Goal: Information Seeking & Learning: Check status

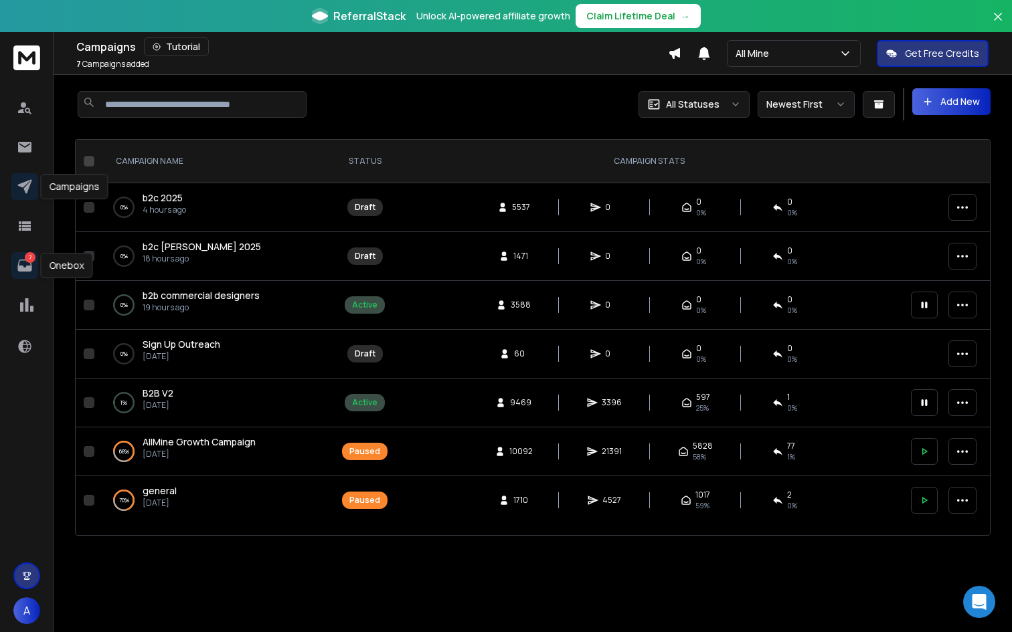
click at [25, 264] on icon at bounding box center [25, 266] width 16 height 16
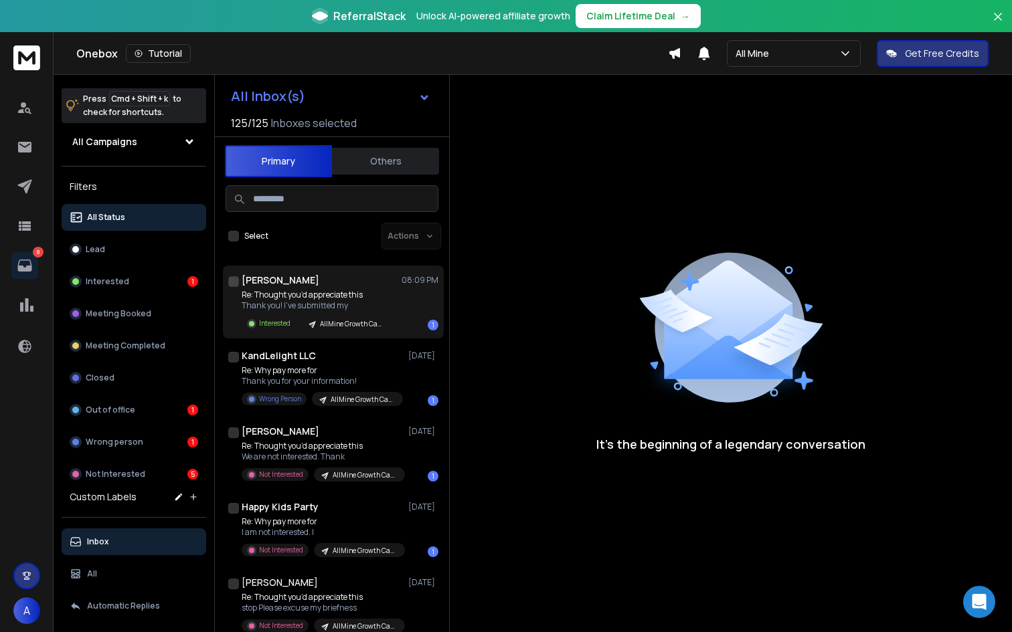
click at [286, 279] on h1 "[PERSON_NAME]" at bounding box center [281, 280] width 78 height 13
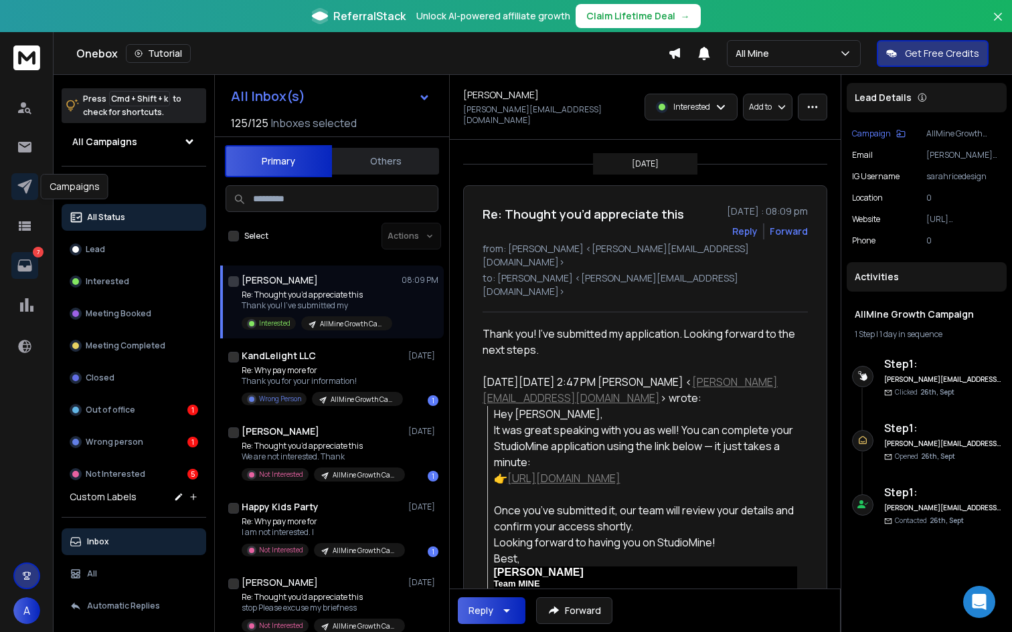
click at [17, 188] on icon at bounding box center [25, 187] width 16 height 16
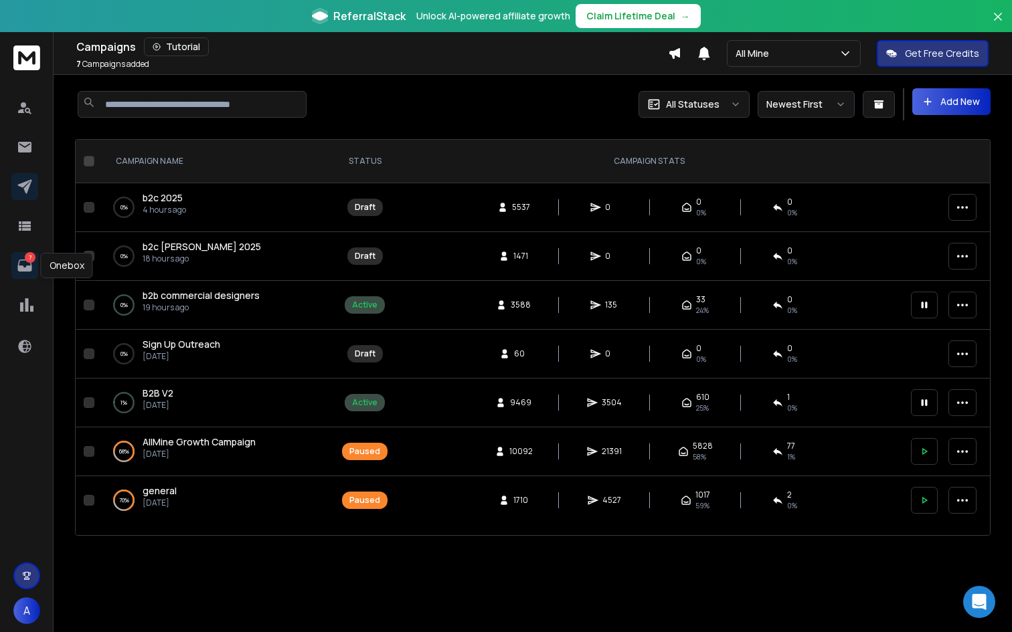
click at [26, 261] on p "7" at bounding box center [30, 257] width 11 height 11
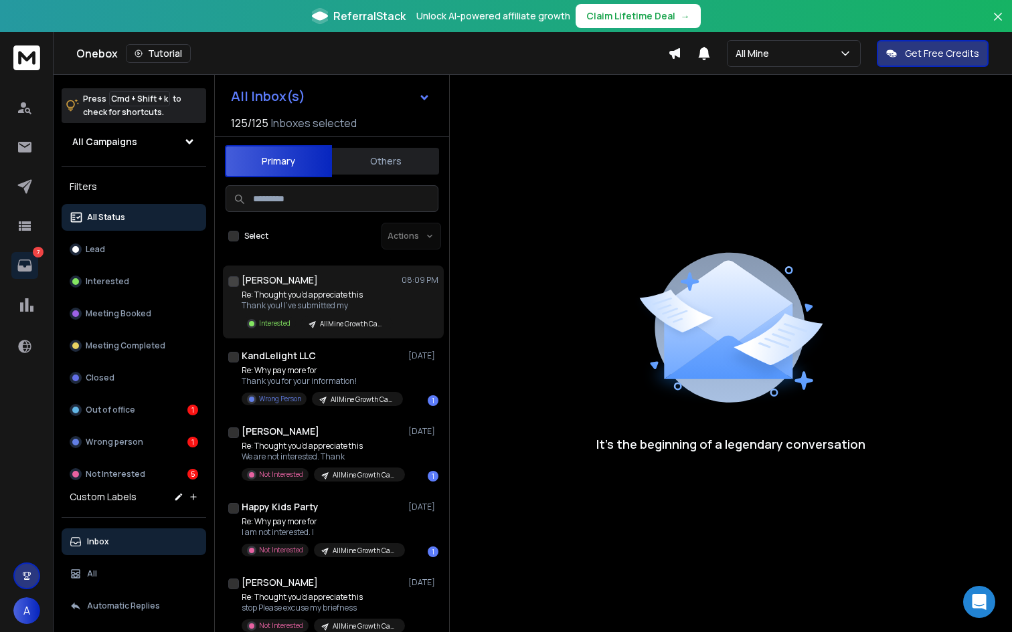
click at [276, 325] on p "Interested" at bounding box center [274, 324] width 31 height 10
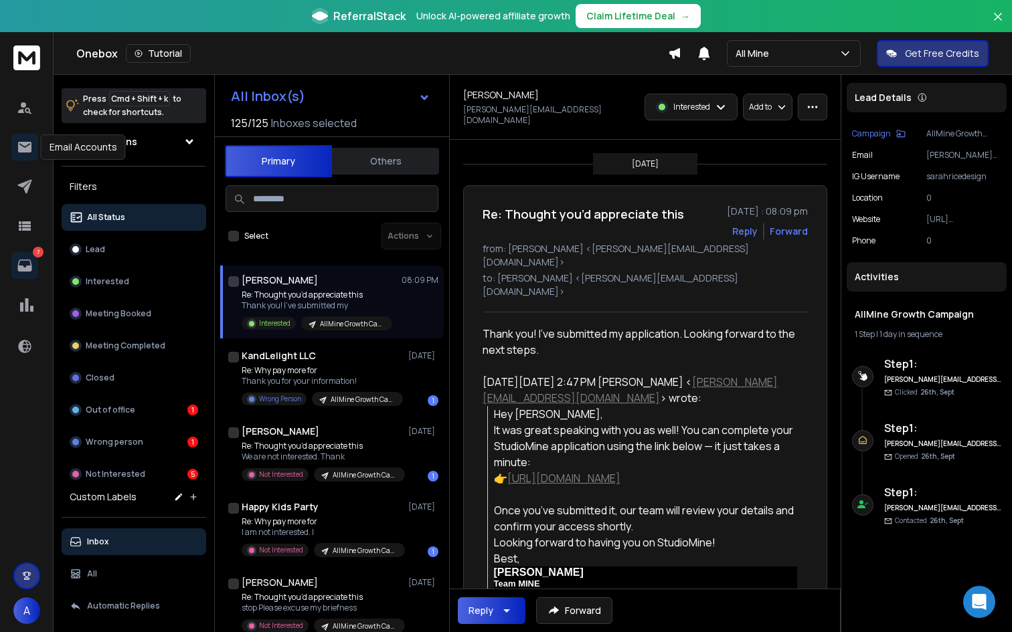
click at [17, 147] on icon at bounding box center [25, 147] width 16 height 16
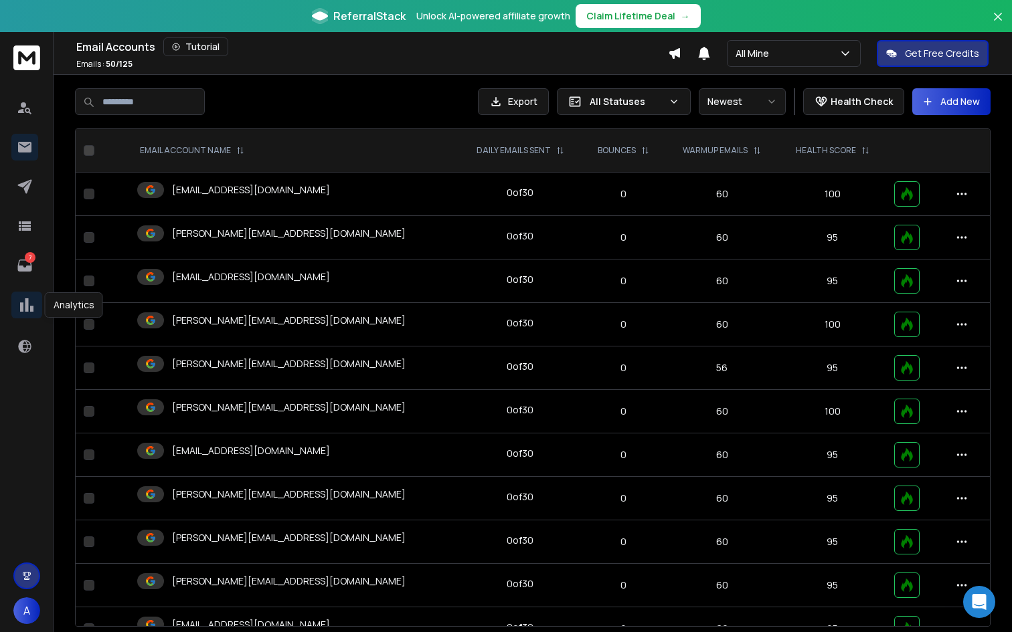
click at [29, 317] on link at bounding box center [26, 305] width 31 height 31
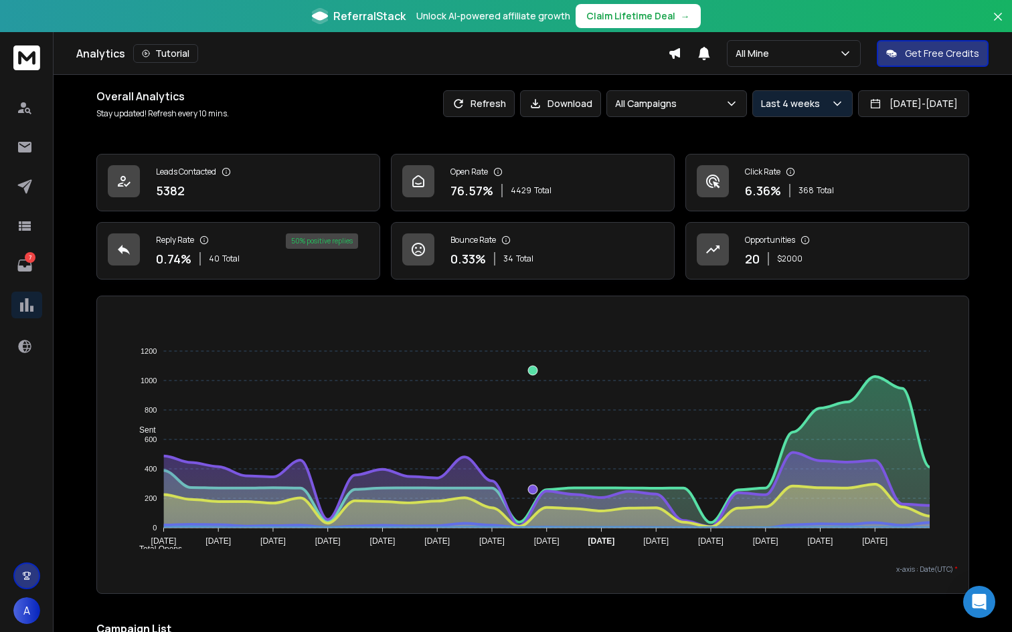
click at [761, 106] on p "Last 4 weeks" at bounding box center [793, 103] width 64 height 13
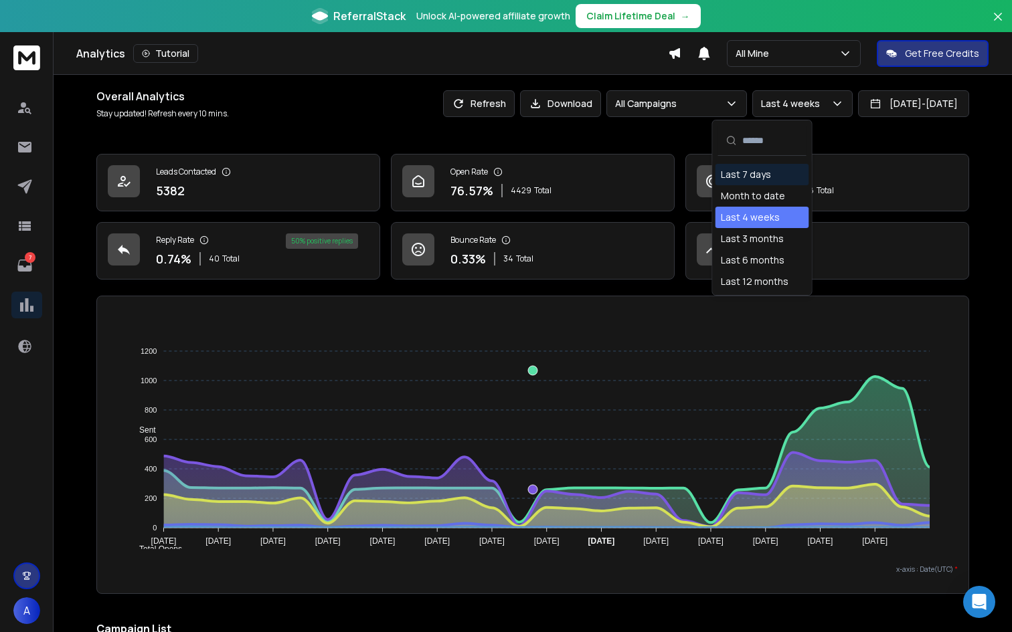
click at [522, 144] on div "Overall Analytics Stay updated! Refresh every 10 mins. Refresh Download All Cam…" at bounding box center [532, 511] width 873 height 847
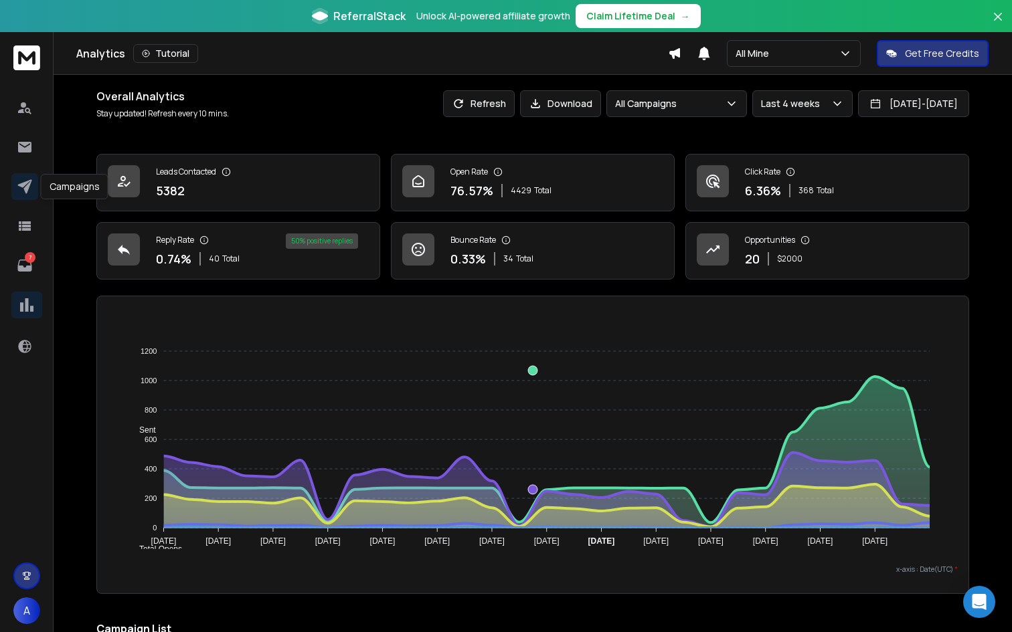
click at [23, 190] on icon at bounding box center [25, 187] width 16 height 16
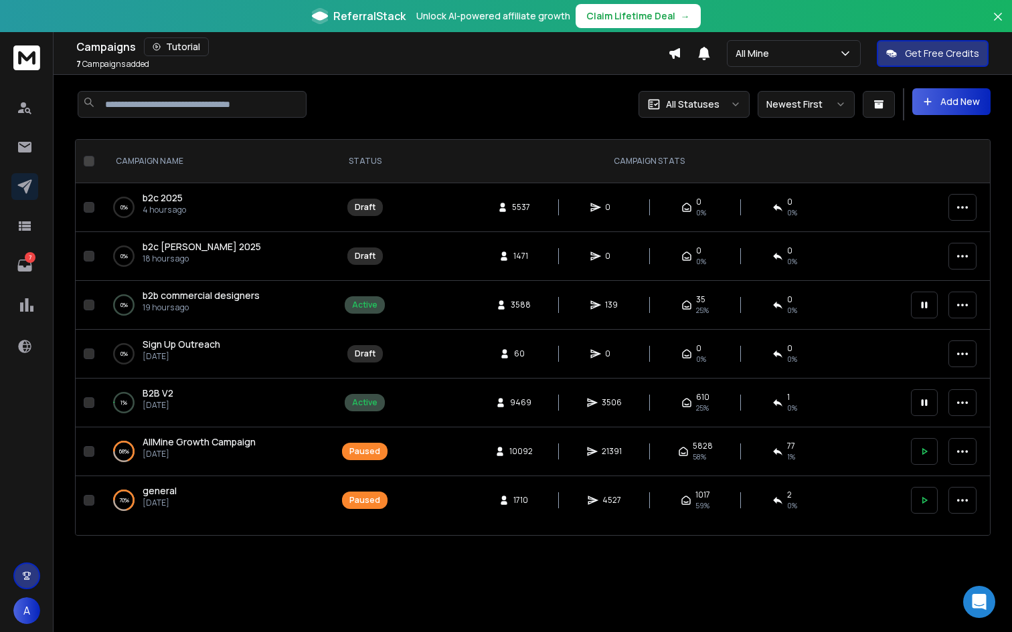
click at [258, 391] on div "1 % B2B V2 [DATE]" at bounding box center [216, 403] width 207 height 32
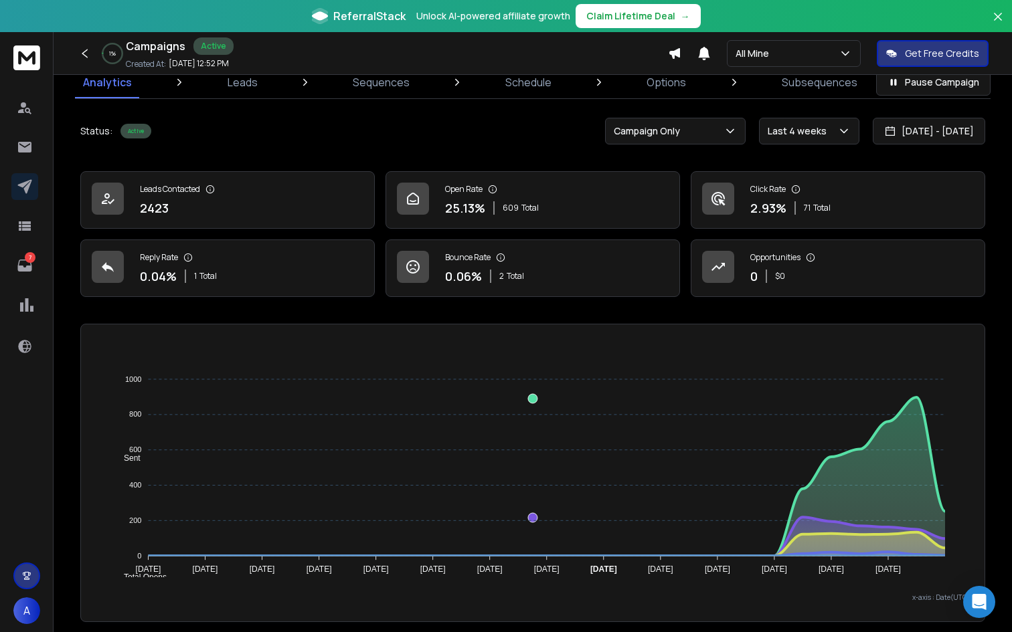
scroll to position [48, 0]
click at [17, 179] on icon at bounding box center [25, 187] width 16 height 16
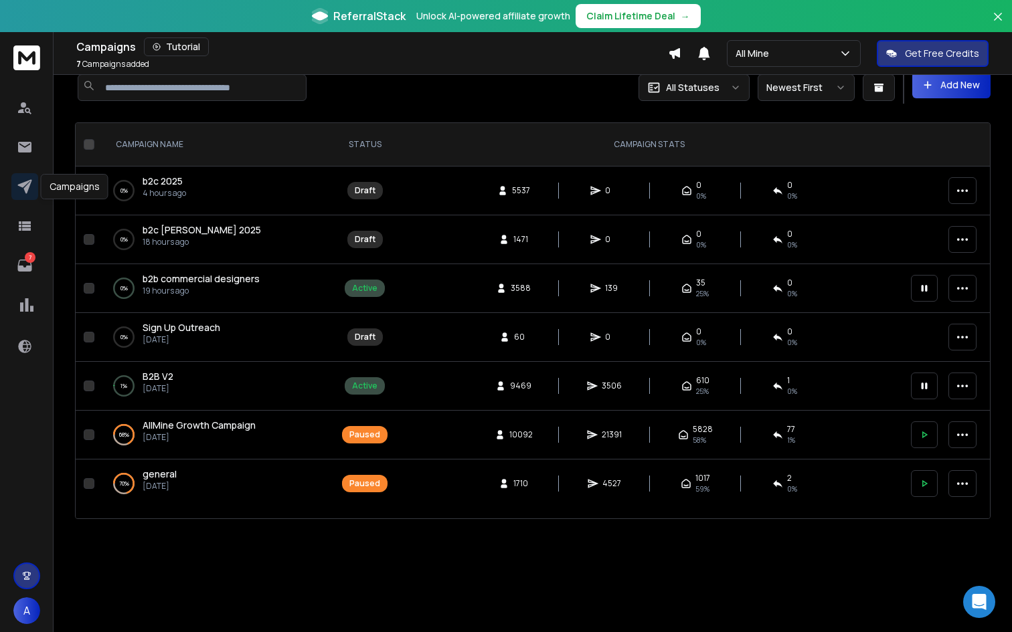
scroll to position [15, 0]
